Goal: Information Seeking & Learning: Check status

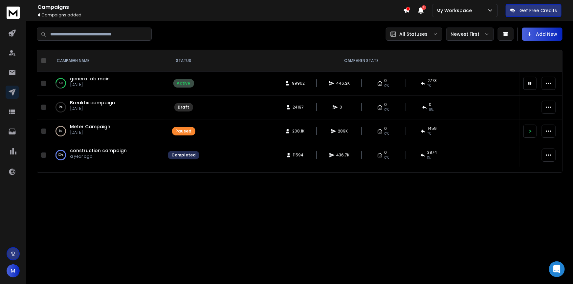
click at [94, 77] on span "general ob main" at bounding box center [90, 79] width 40 height 7
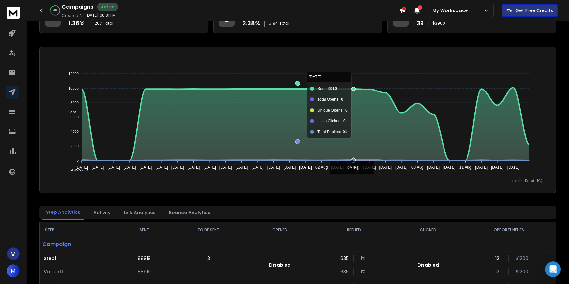
scroll to position [153, 0]
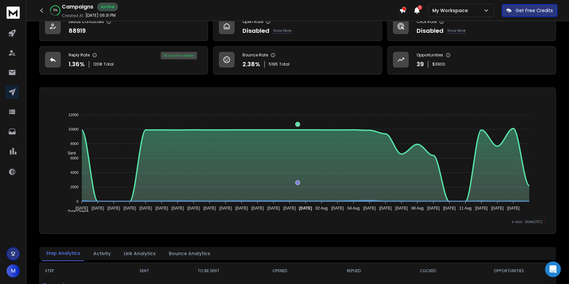
scroll to position [89, 0]
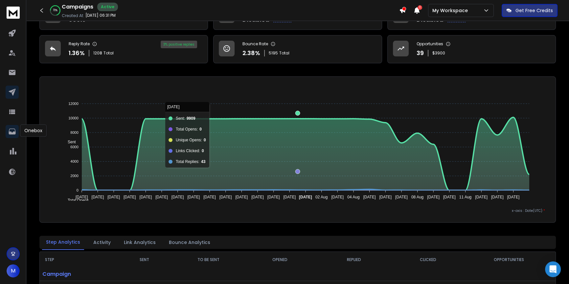
click at [14, 129] on icon at bounding box center [12, 132] width 8 height 8
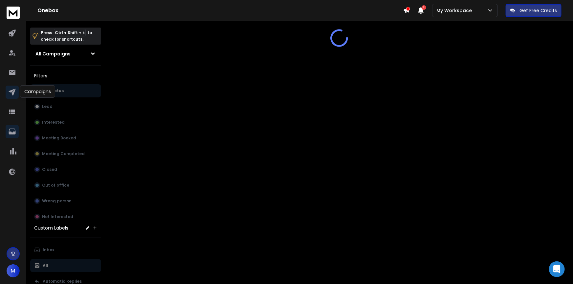
click at [14, 90] on icon at bounding box center [12, 92] width 7 height 7
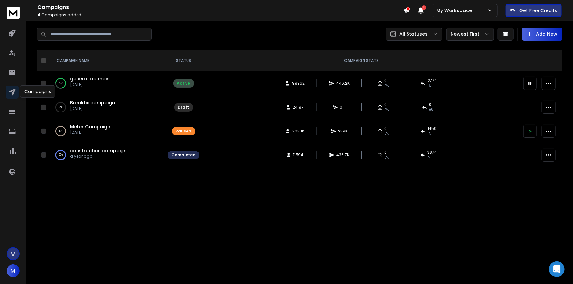
click at [92, 78] on span "general ob main" at bounding box center [90, 79] width 40 height 7
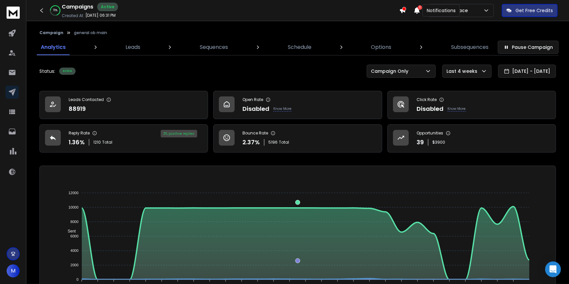
click at [419, 13] on icon at bounding box center [417, 10] width 7 height 7
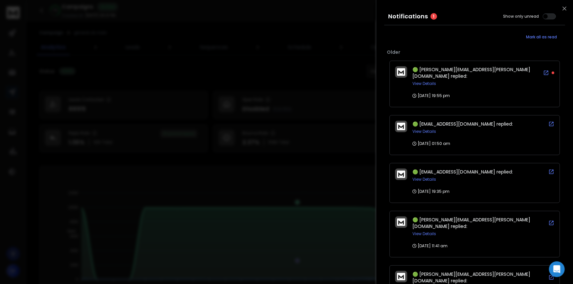
drag, startPoint x: 543, startPoint y: 38, endPoint x: 551, endPoint y: 26, distance: 15.1
click at [543, 38] on span "Mark all as read" at bounding box center [541, 36] width 31 height 5
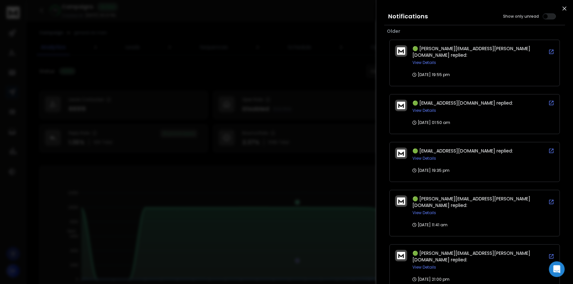
click at [561, 11] on icon "button" at bounding box center [564, 8] width 7 height 7
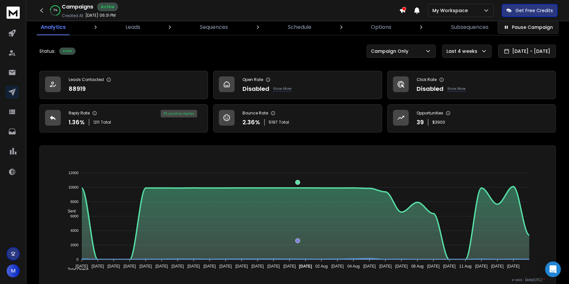
scroll to position [59, 0]
